Goal: Information Seeking & Learning: Check status

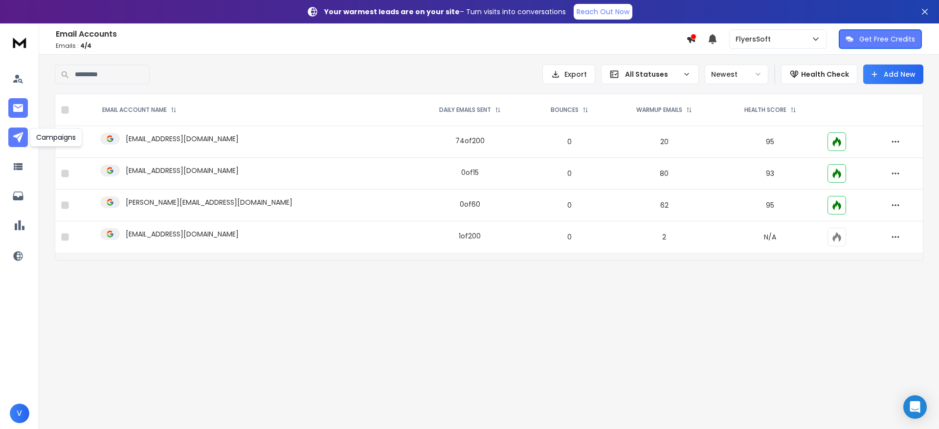
click at [17, 140] on icon at bounding box center [18, 138] width 12 height 12
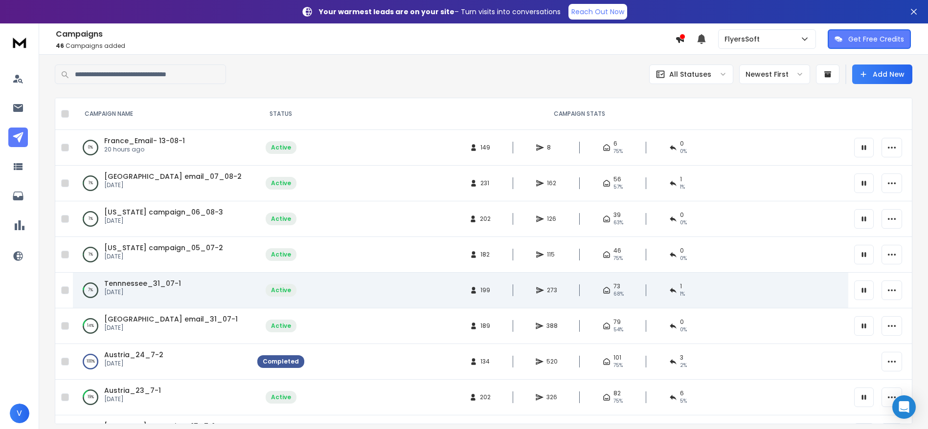
click at [296, 283] on td "Active" at bounding box center [280, 291] width 59 height 36
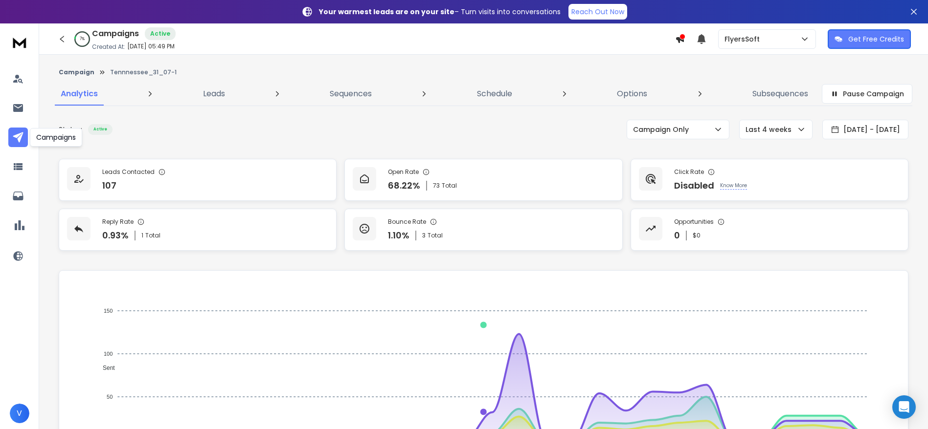
click at [22, 138] on icon at bounding box center [18, 138] width 12 height 12
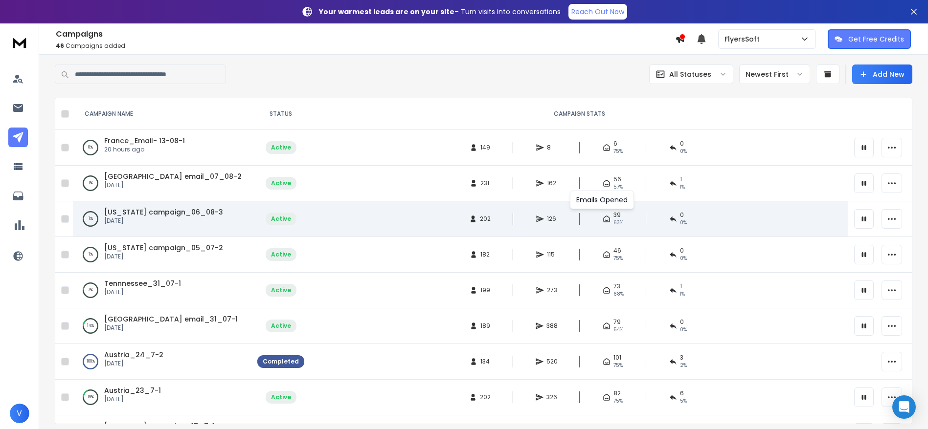
click at [604, 222] on icon at bounding box center [607, 219] width 6 height 6
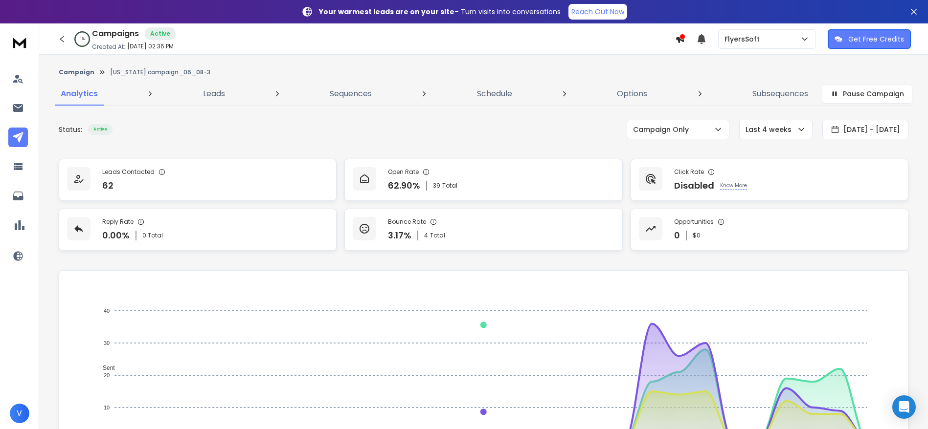
click at [428, 184] on div "62.90 % 39 Total" at bounding box center [422, 186] width 69 height 14
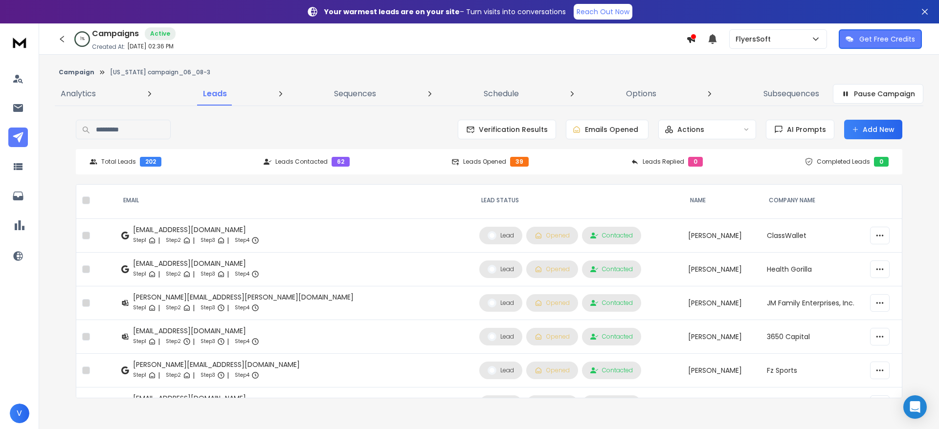
scroll to position [262, 0]
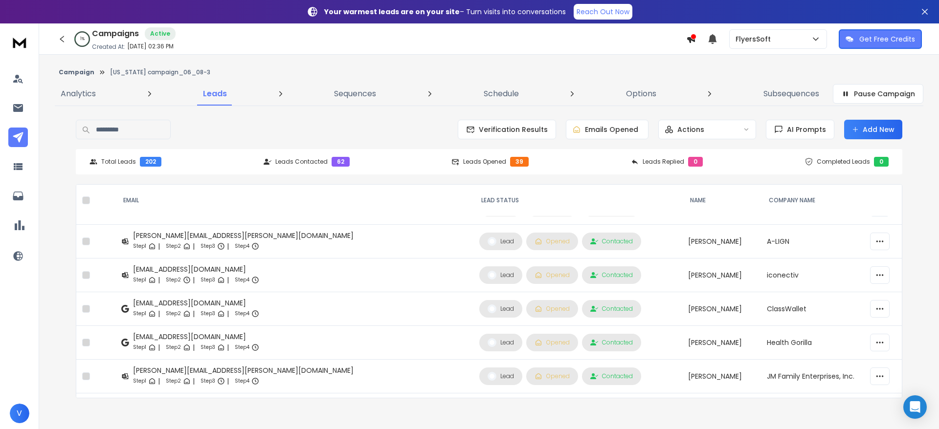
click at [132, 282] on div "[EMAIL_ADDRESS][DOMAIN_NAME] Step 1 | Step 2 | Step 3 | Step 4" at bounding box center [294, 276] width 346 height 22
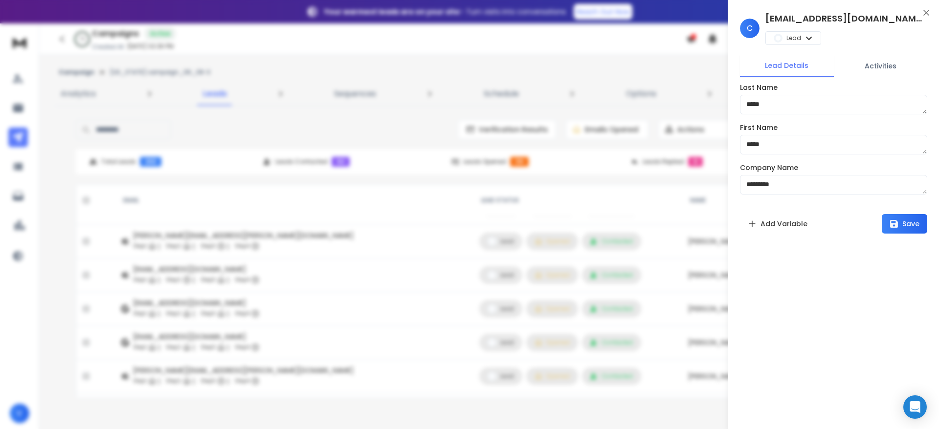
click at [128, 279] on div at bounding box center [469, 214] width 939 height 429
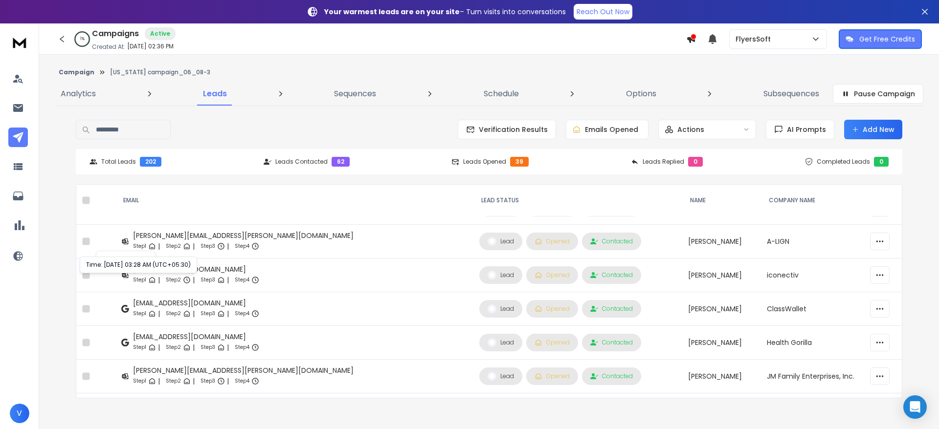
click at [136, 281] on p "Step 1" at bounding box center [139, 280] width 13 height 10
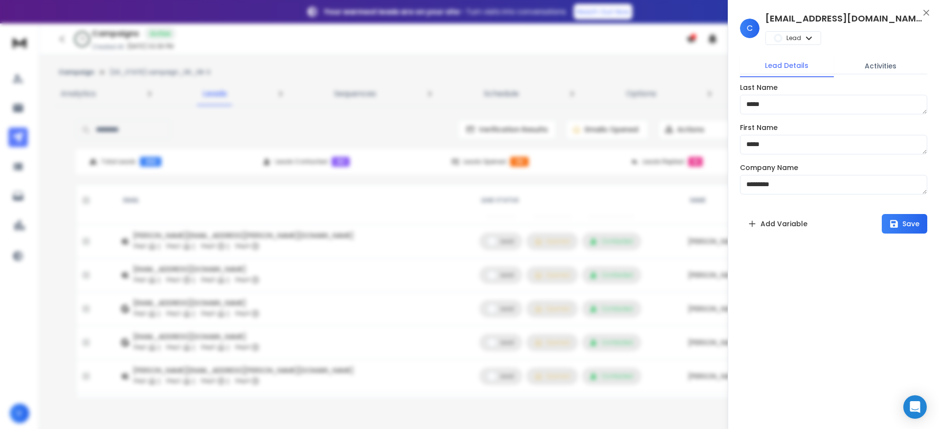
click at [703, 242] on div at bounding box center [469, 214] width 939 height 429
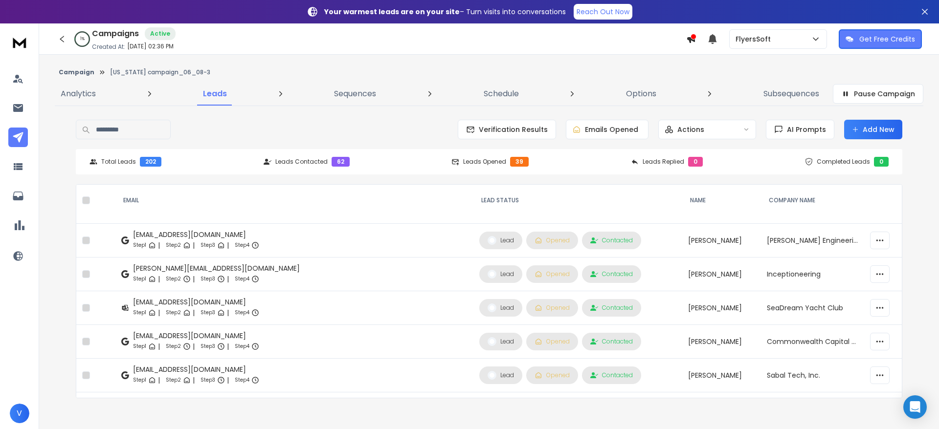
scroll to position [0, 0]
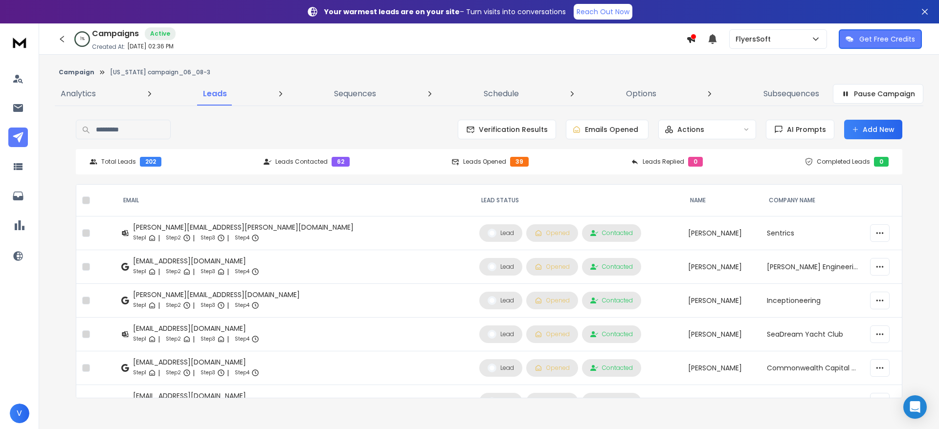
click at [488, 158] on p "Leads Opened" at bounding box center [484, 162] width 43 height 8
click at [519, 169] on div "Total Leads 202 Leads Contacted 62 Leads Opened 39 Leads Replied 0 Completed Le…" at bounding box center [489, 161] width 827 height 25
click at [519, 161] on div "39" at bounding box center [519, 162] width 19 height 10
click at [661, 165] on p "Leads Replied" at bounding box center [664, 162] width 42 height 8
click at [847, 166] on div "Completed Leads 0" at bounding box center [847, 162] width 84 height 10
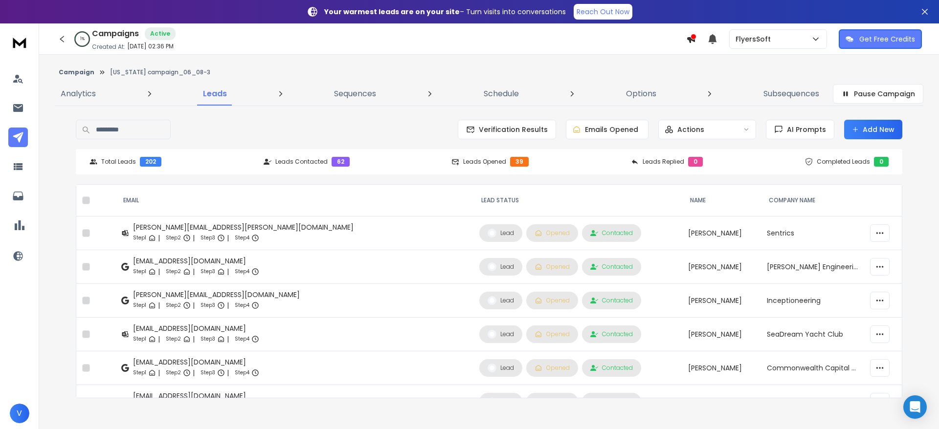
drag, startPoint x: 856, startPoint y: 162, endPoint x: 886, endPoint y: 150, distance: 32.7
click at [857, 162] on p "Completed Leads" at bounding box center [843, 162] width 53 height 8
click at [886, 150] on div "Total Leads 202 Leads Contacted 62 Leads Opened 39 Leads Replied 0 Completed Le…" at bounding box center [489, 161] width 827 height 25
click at [22, 139] on icon at bounding box center [18, 138] width 12 height 12
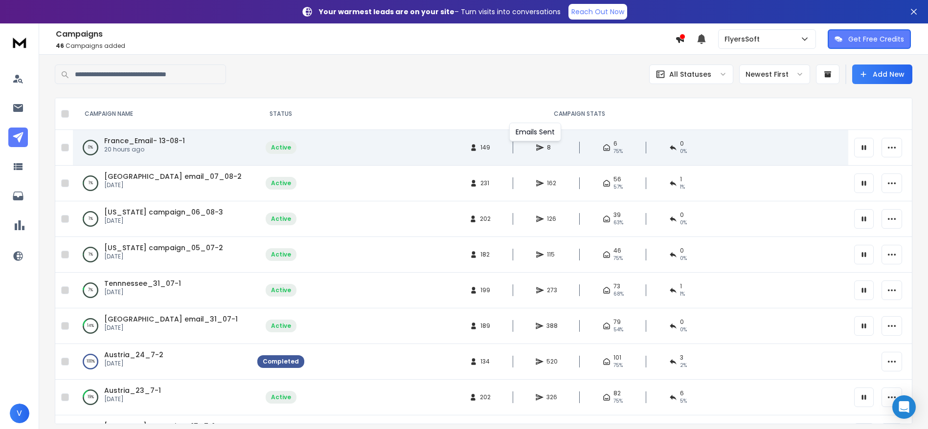
click at [536, 146] on icon at bounding box center [540, 147] width 9 height 9
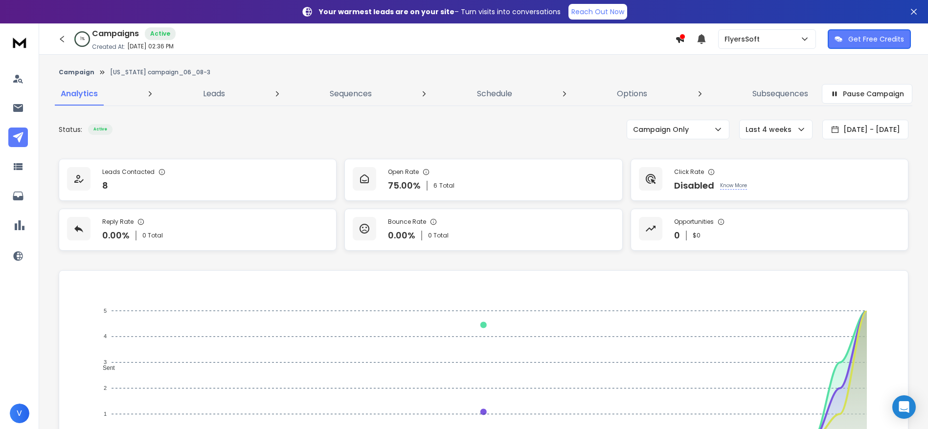
click at [239, 185] on link "Leads Contacted 8" at bounding box center [198, 180] width 278 height 42
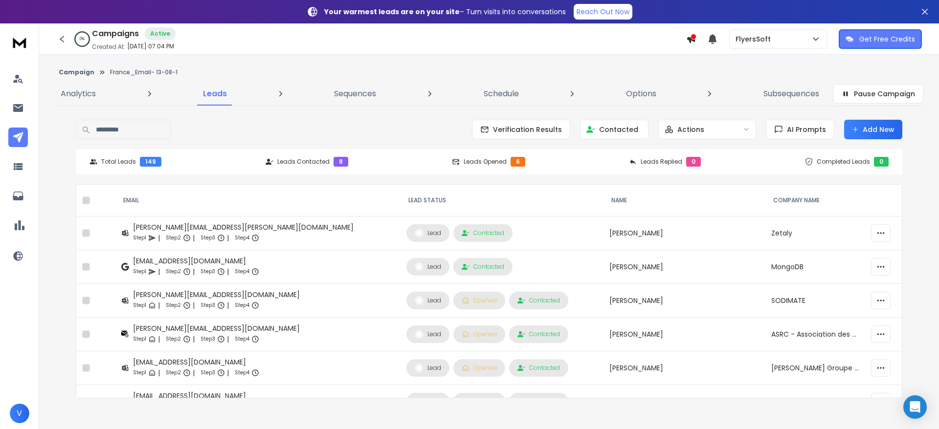
click at [120, 160] on p "Total Leads" at bounding box center [118, 162] width 35 height 8
click at [151, 162] on div "149" at bounding box center [151, 162] width 22 height 10
click at [113, 94] on div "Analytics Leads Sequences Schedule Options Subsequences" at bounding box center [440, 93] width 770 height 23
click at [83, 94] on p "Analytics" at bounding box center [78, 94] width 35 height 12
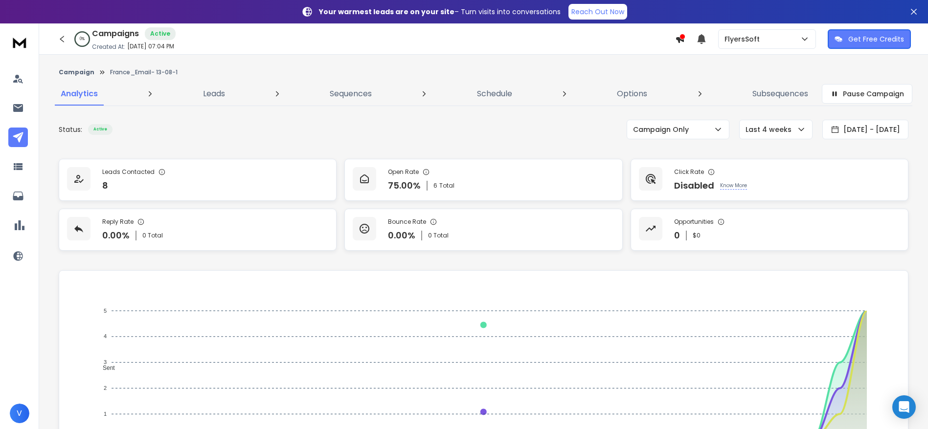
click at [688, 180] on p "Disabled" at bounding box center [694, 186] width 40 height 14
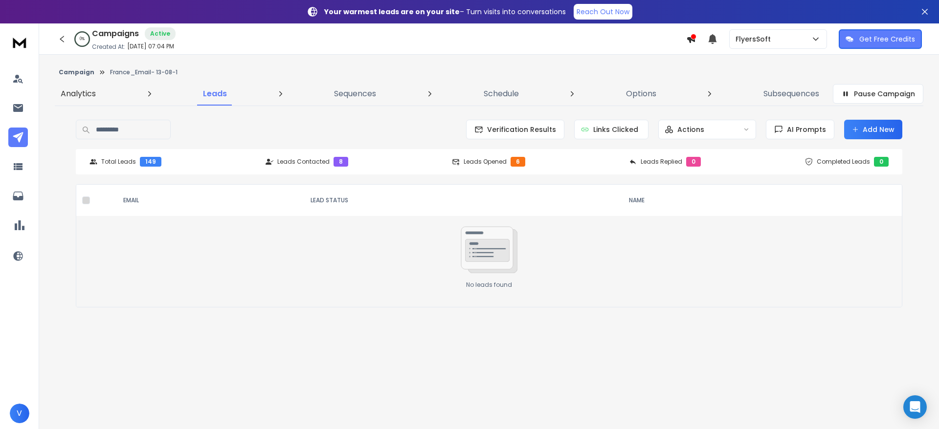
click at [91, 95] on p "Analytics" at bounding box center [78, 94] width 35 height 12
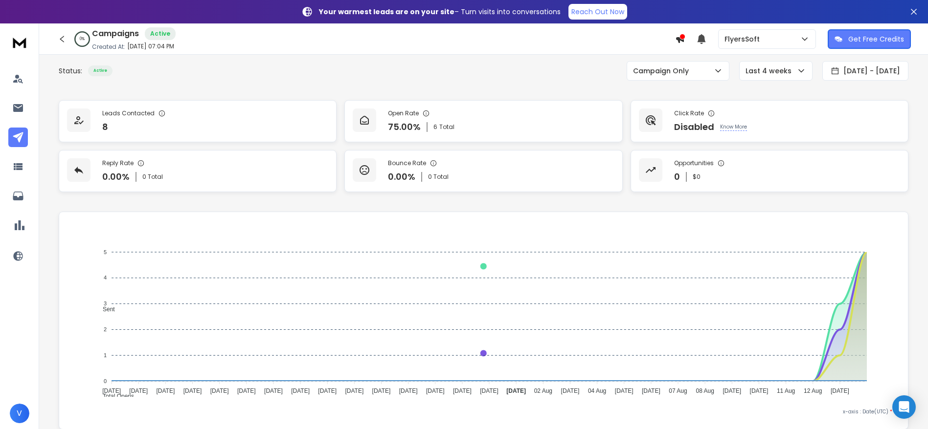
scroll to position [58, 0]
click at [402, 125] on p "75.00 %" at bounding box center [404, 128] width 33 height 14
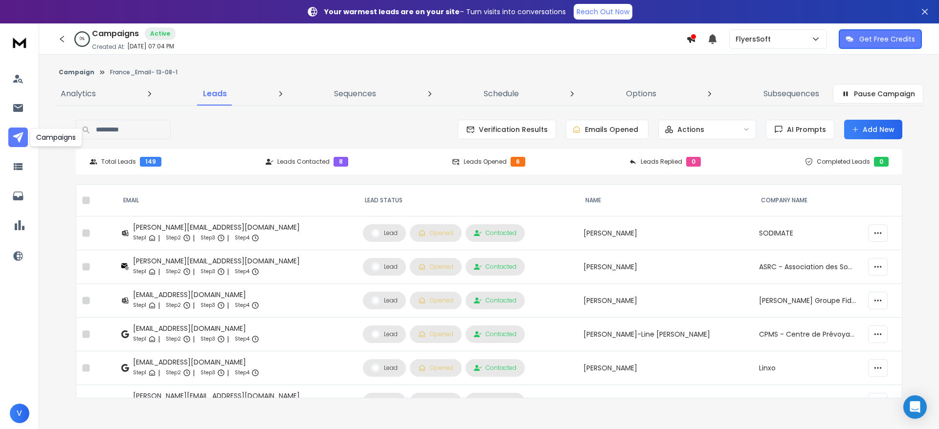
click at [21, 138] on icon at bounding box center [18, 138] width 12 height 12
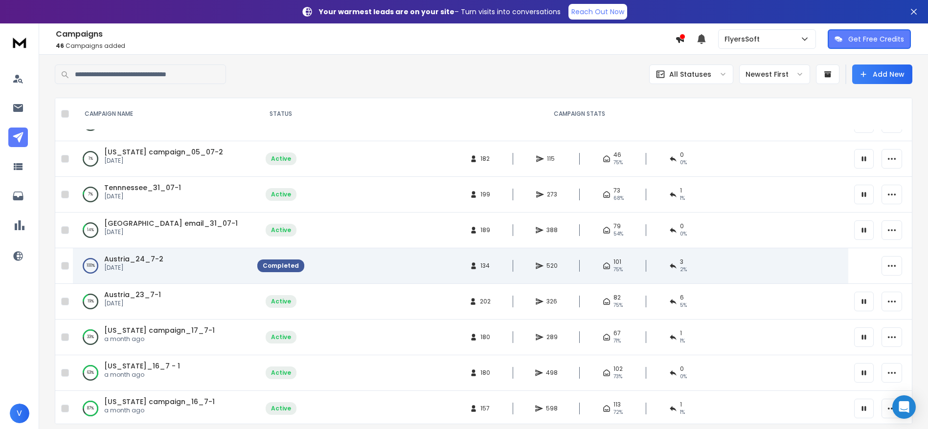
scroll to position [73, 0]
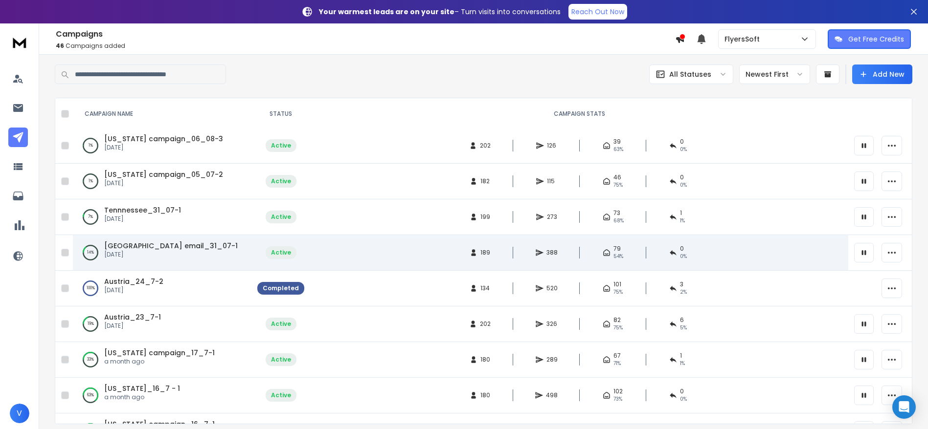
click at [854, 247] on button at bounding box center [864, 253] width 20 height 20
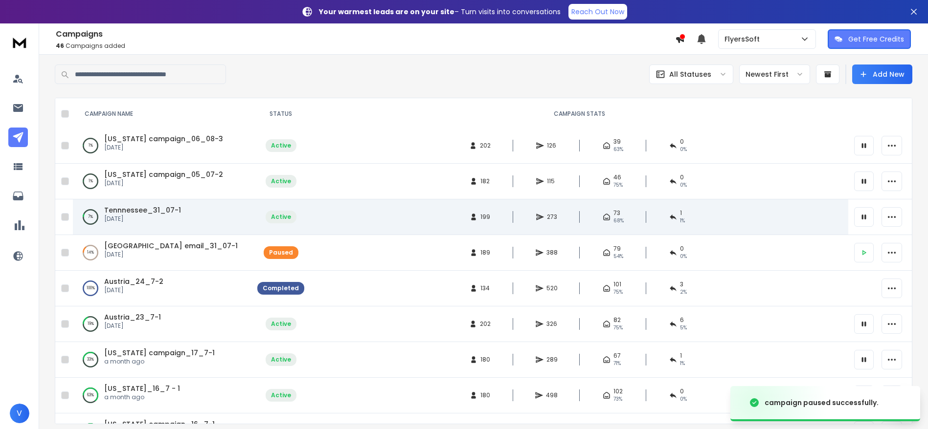
click at [854, 209] on button at bounding box center [864, 217] width 20 height 20
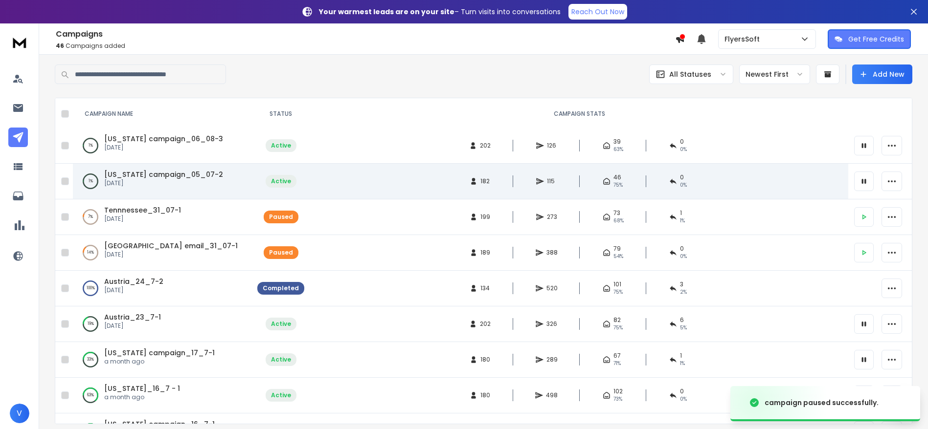
click at [859, 184] on icon at bounding box center [863, 181] width 9 height 9
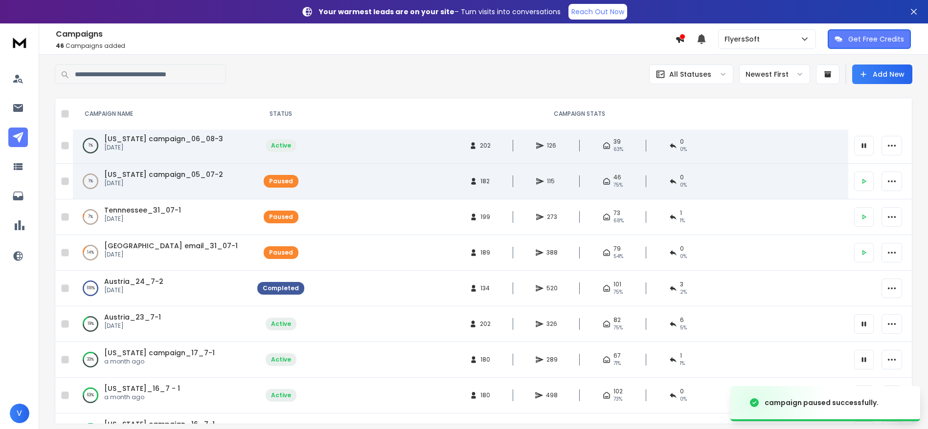
click at [862, 144] on icon at bounding box center [864, 145] width 4 height 5
